Goal: Find specific fact: Find contact information

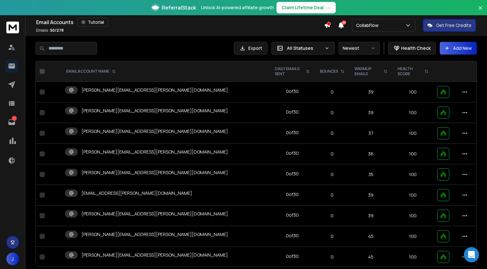
click at [309, 9] on button "Claim Lifetime Deal →" at bounding box center [306, 7] width 59 height 11
click at [13, 118] on p "1" at bounding box center [14, 118] width 5 height 5
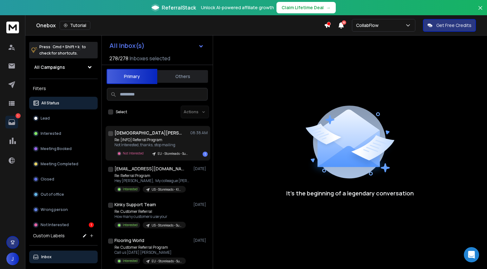
click at [151, 136] on h1 "[DEMOGRAPHIC_DATA][PERSON_NAME]" at bounding box center [150, 133] width 70 height 6
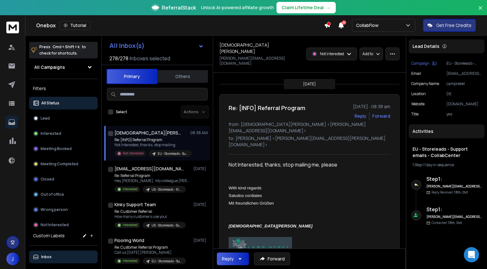
click at [310, 121] on p "from: [PERSON_NAME] <[PERSON_NAME][EMAIL_ADDRESS][DOMAIN_NAME]>" at bounding box center [310, 127] width 162 height 13
click at [317, 121] on p "from: [PERSON_NAME] <[PERSON_NAME][EMAIL_ADDRESS][DOMAIN_NAME]>" at bounding box center [310, 127] width 162 height 13
copy p "[DOMAIN_NAME]"
